Goal: Task Accomplishment & Management: Use online tool/utility

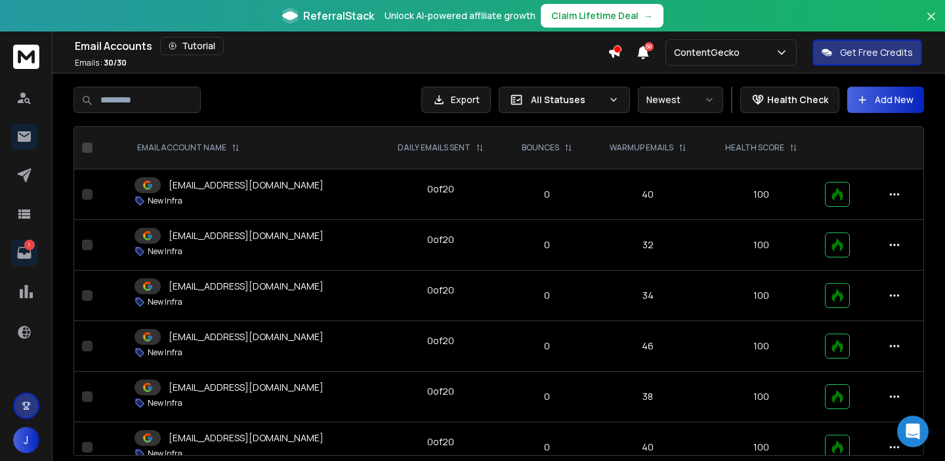
click at [26, 251] on icon at bounding box center [24, 253] width 16 height 16
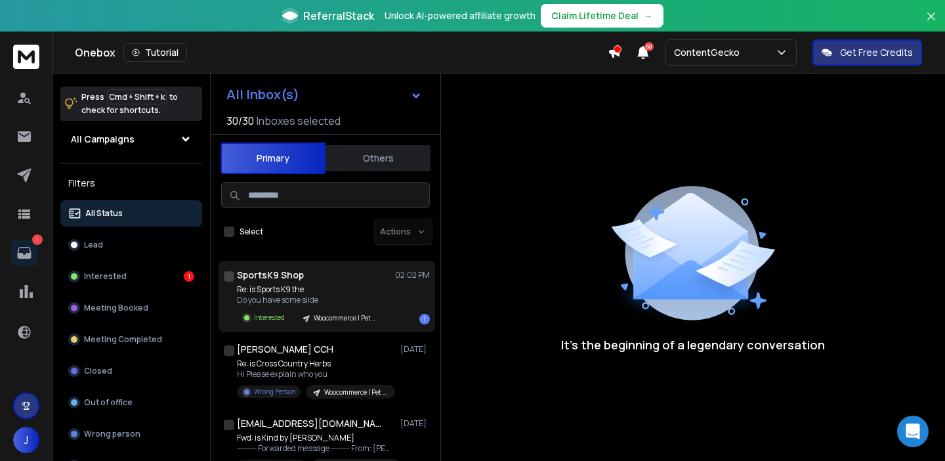
click at [266, 283] on div "SportsK9 Shop 02:02 PM Re: is Sports K9 the Do you have some slide Interested W…" at bounding box center [333, 296] width 193 height 56
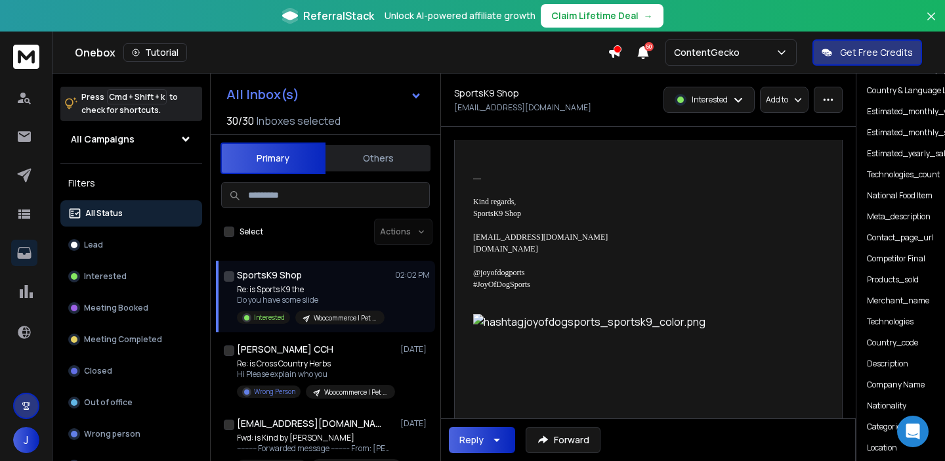
scroll to position [202, 0]
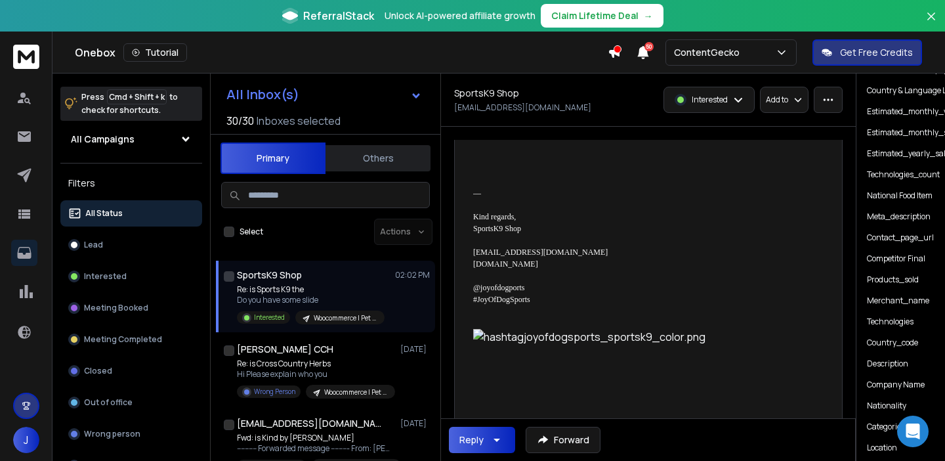
click at [823, 99] on button "button" at bounding box center [828, 100] width 29 height 26
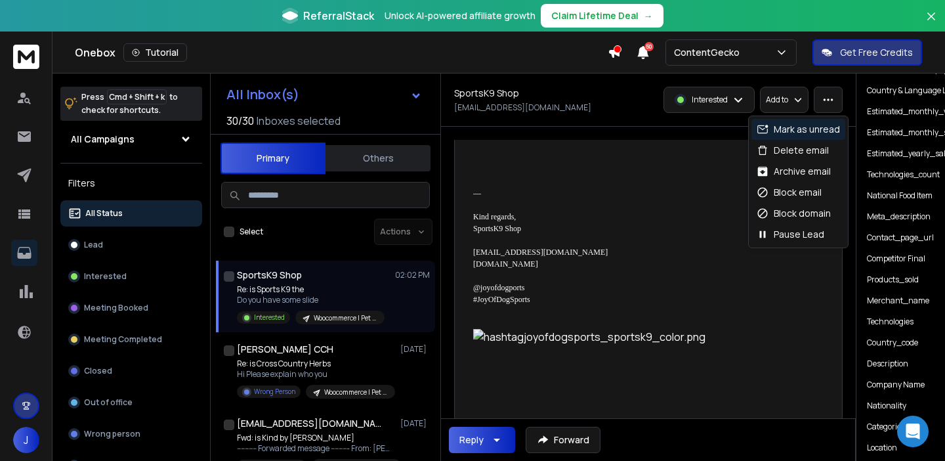
click at [802, 130] on div "Mark as unread" at bounding box center [797, 129] width 83 height 13
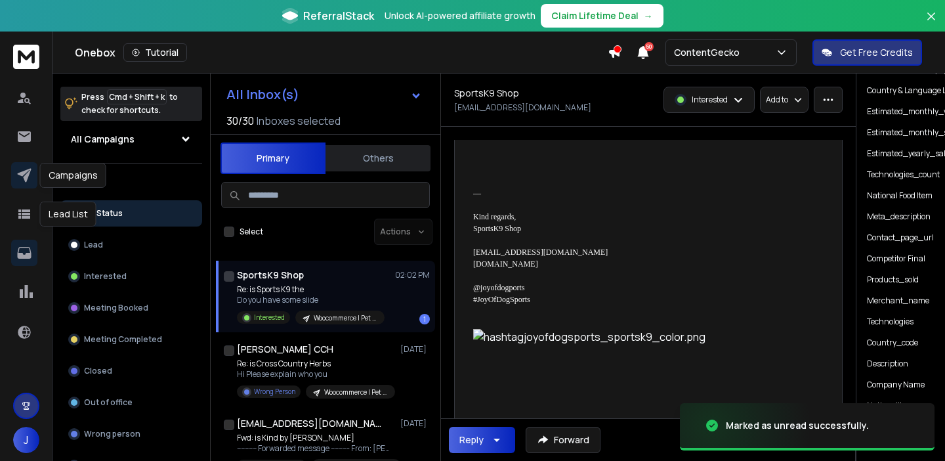
click at [26, 177] on icon at bounding box center [24, 176] width 14 height 14
